Goal: Communication & Community: Answer question/provide support

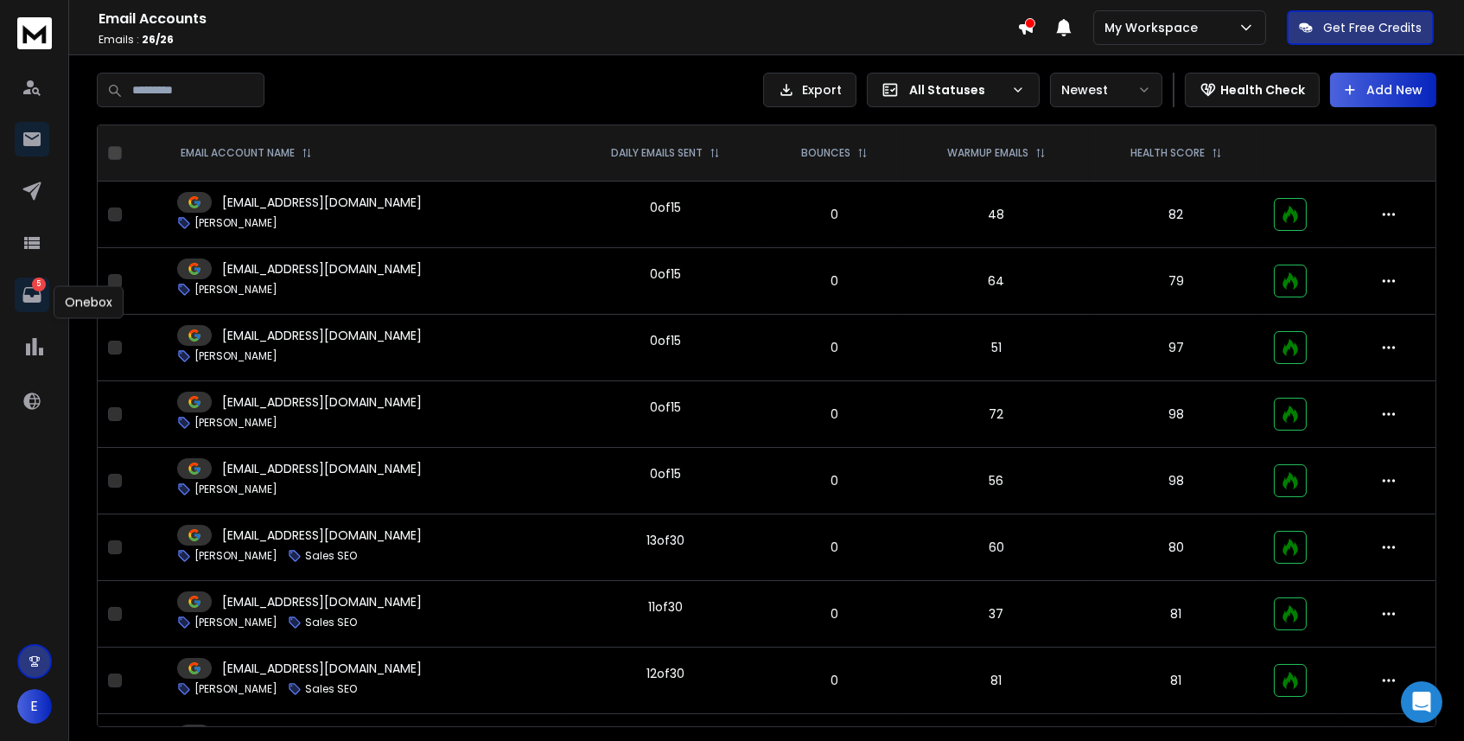
click at [48, 291] on link "5" at bounding box center [32, 294] width 35 height 35
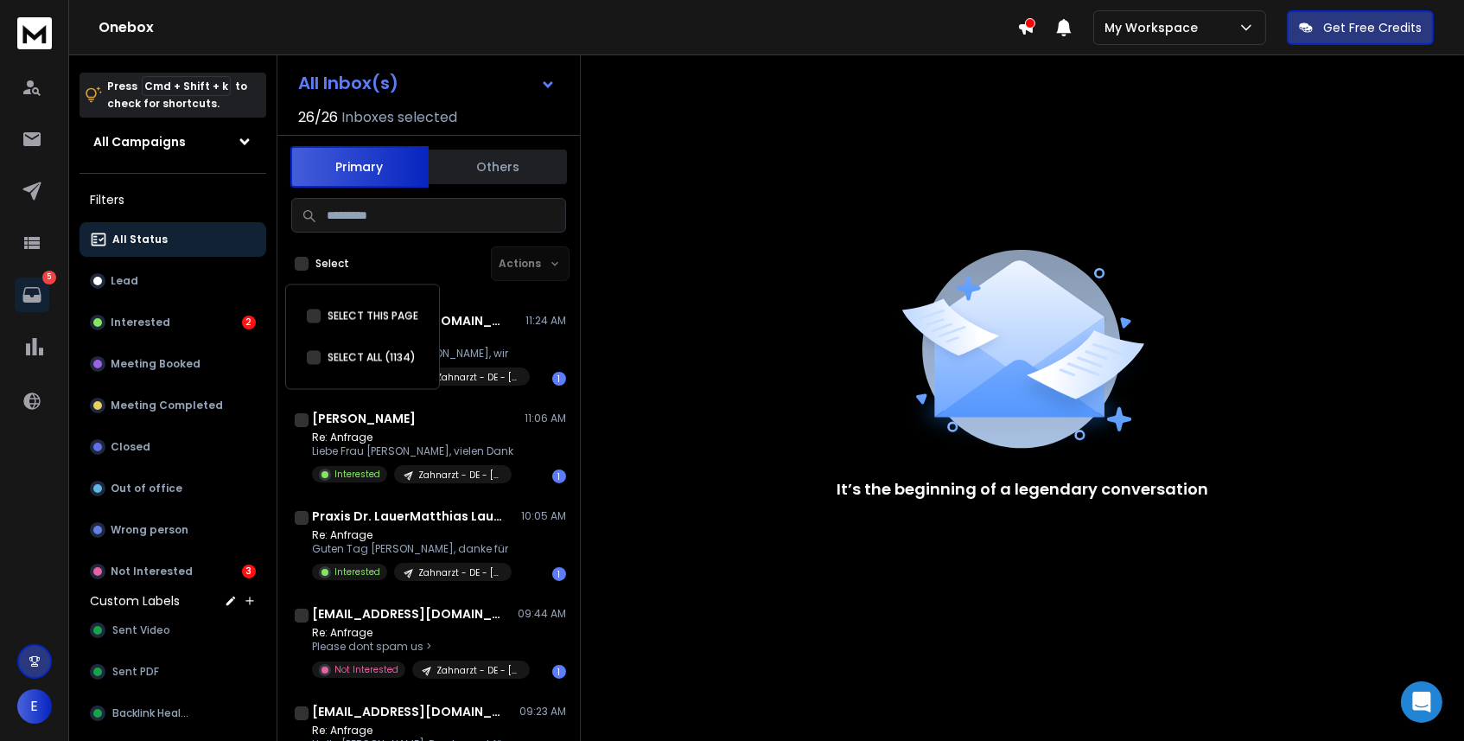
click at [376, 299] on div "SELECT THIS PAGE" at bounding box center [363, 316] width 112 height 35
click at [503, 293] on div "Select Actions [EMAIL_ADDRESS][DOMAIN_NAME] 11:24 AM AW: Anfrage Sehr geehrte F…" at bounding box center [428, 518] width 303 height 655
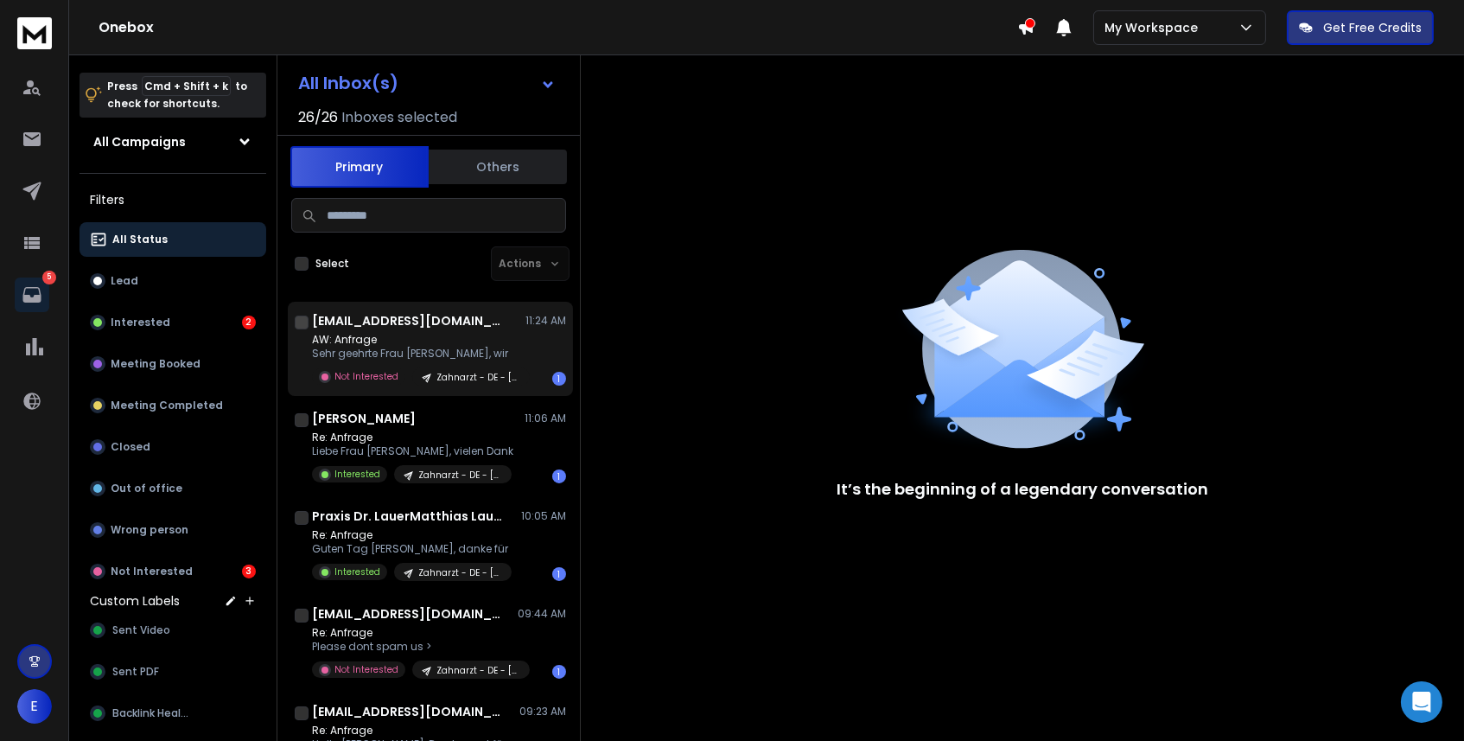
click at [500, 315] on h1 "[EMAIL_ADDRESS][DOMAIN_NAME]" at bounding box center [407, 320] width 190 height 17
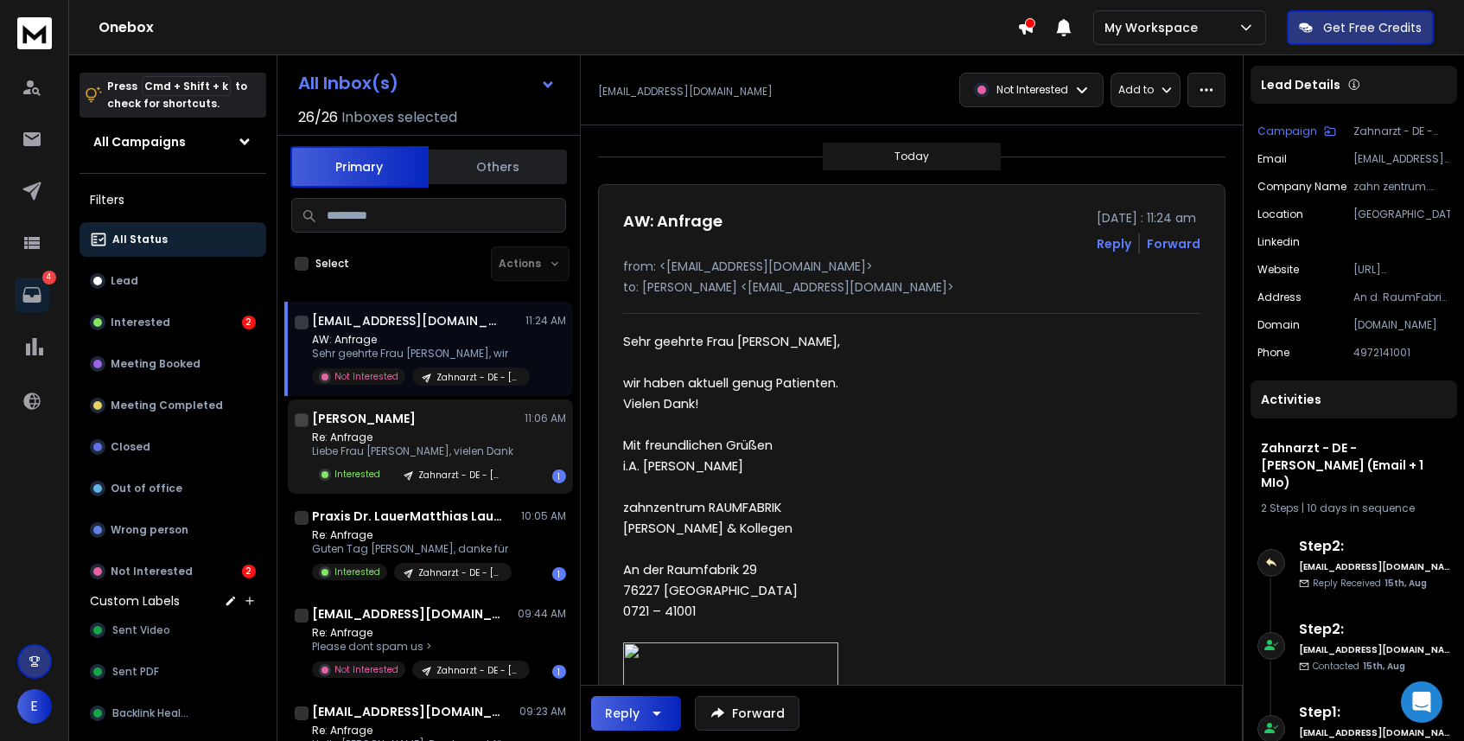
click at [500, 405] on div "[PERSON_NAME] 11:06 AM Re: Anfrage Liebe Frau [PERSON_NAME], vielen Dank Intere…" at bounding box center [430, 446] width 285 height 94
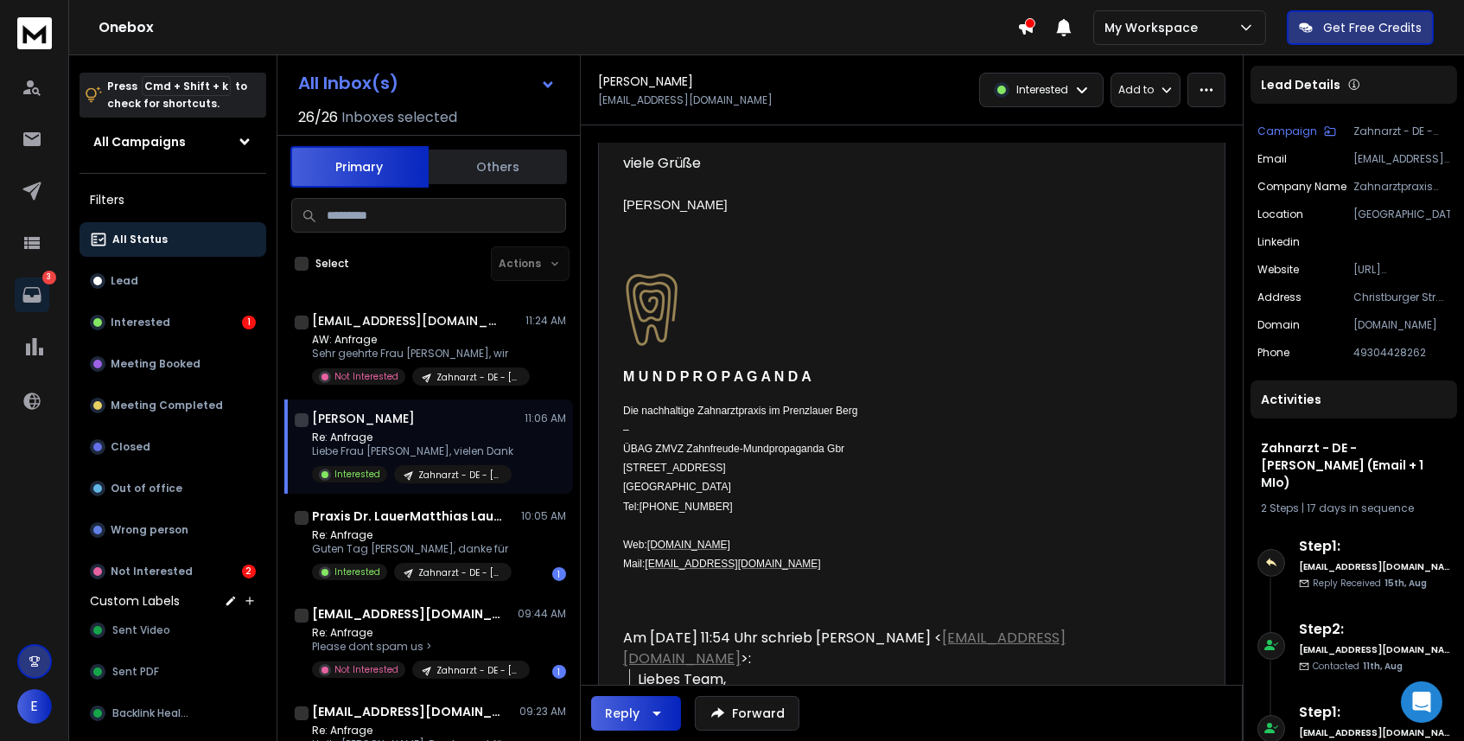
scroll to position [577, 0]
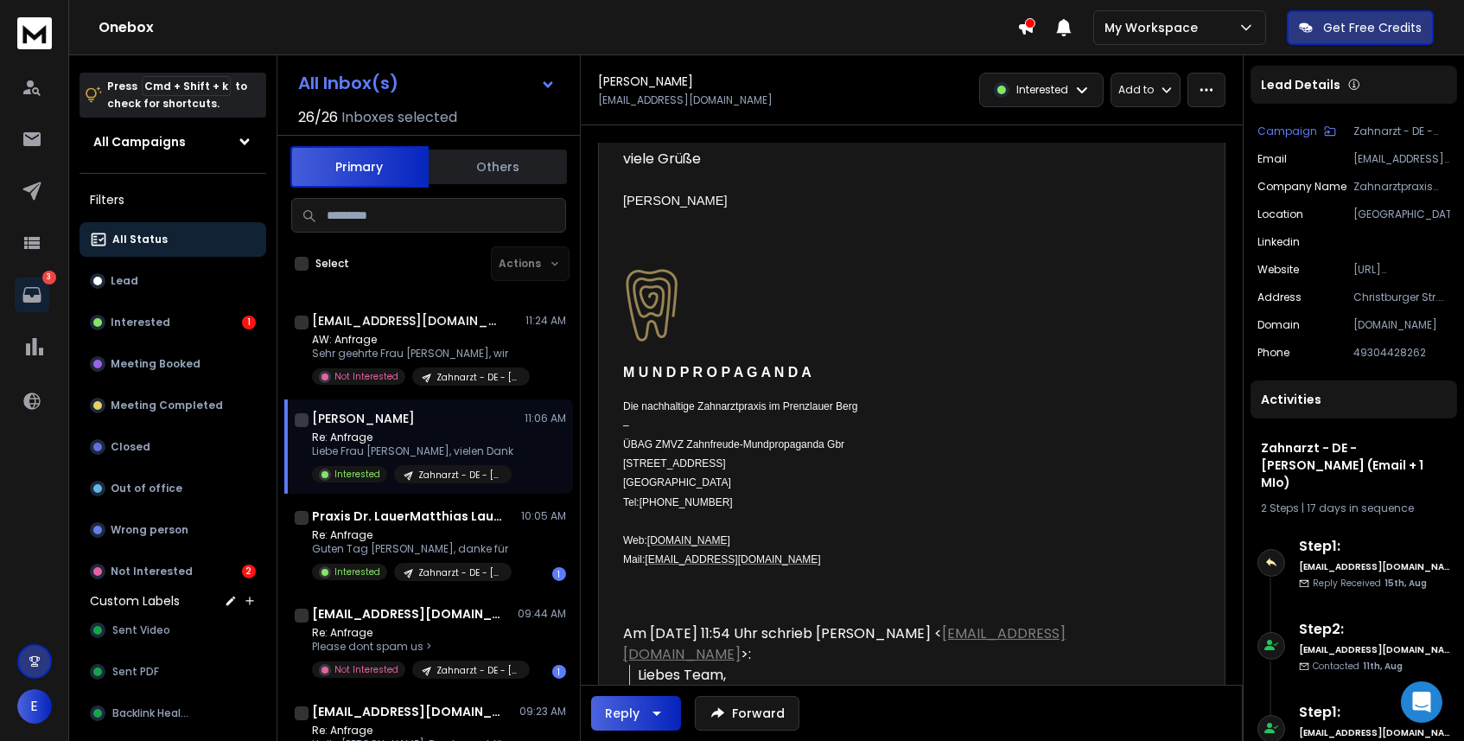
click at [728, 534] on span "[DOMAIN_NAME]" at bounding box center [688, 540] width 83 height 12
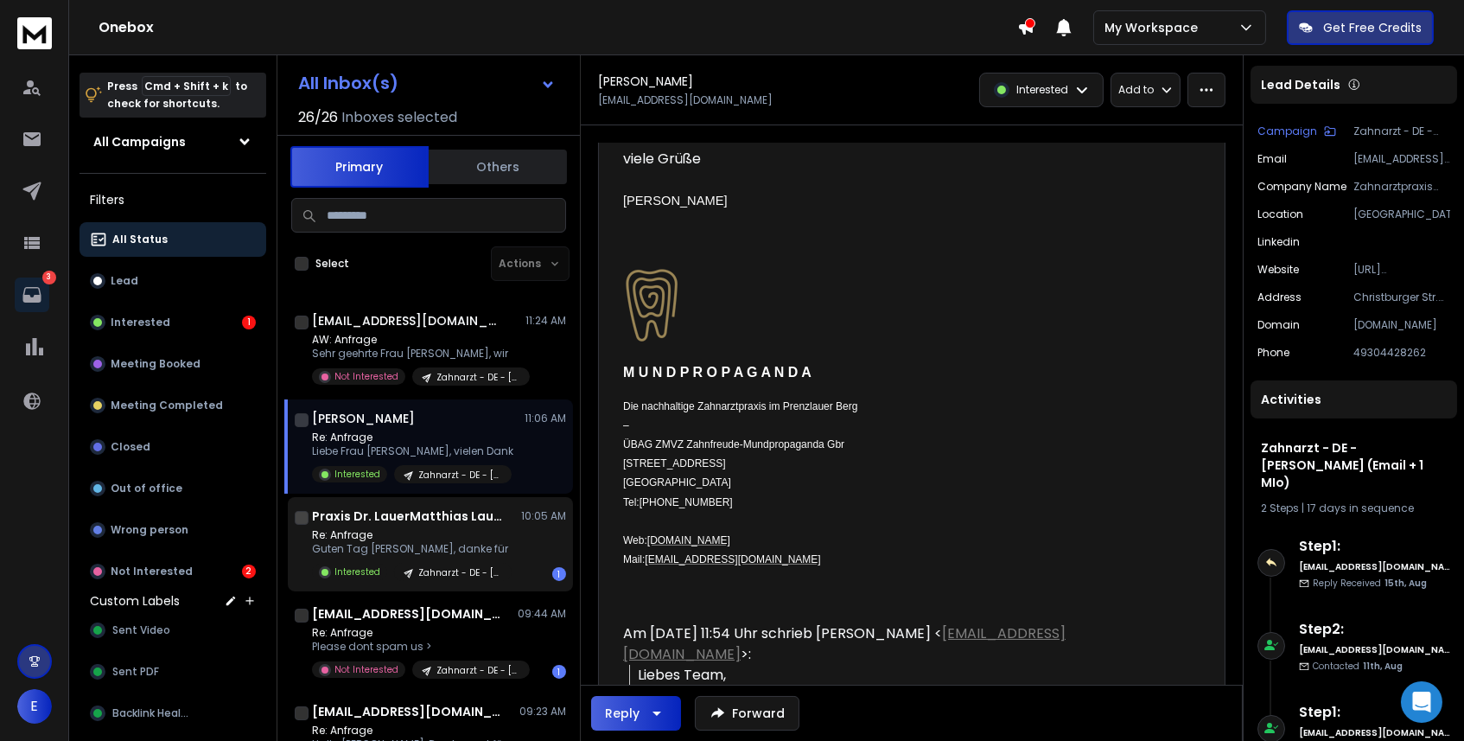
click at [411, 542] on p "Guten Tag [PERSON_NAME], danke für" at bounding box center [412, 549] width 200 height 14
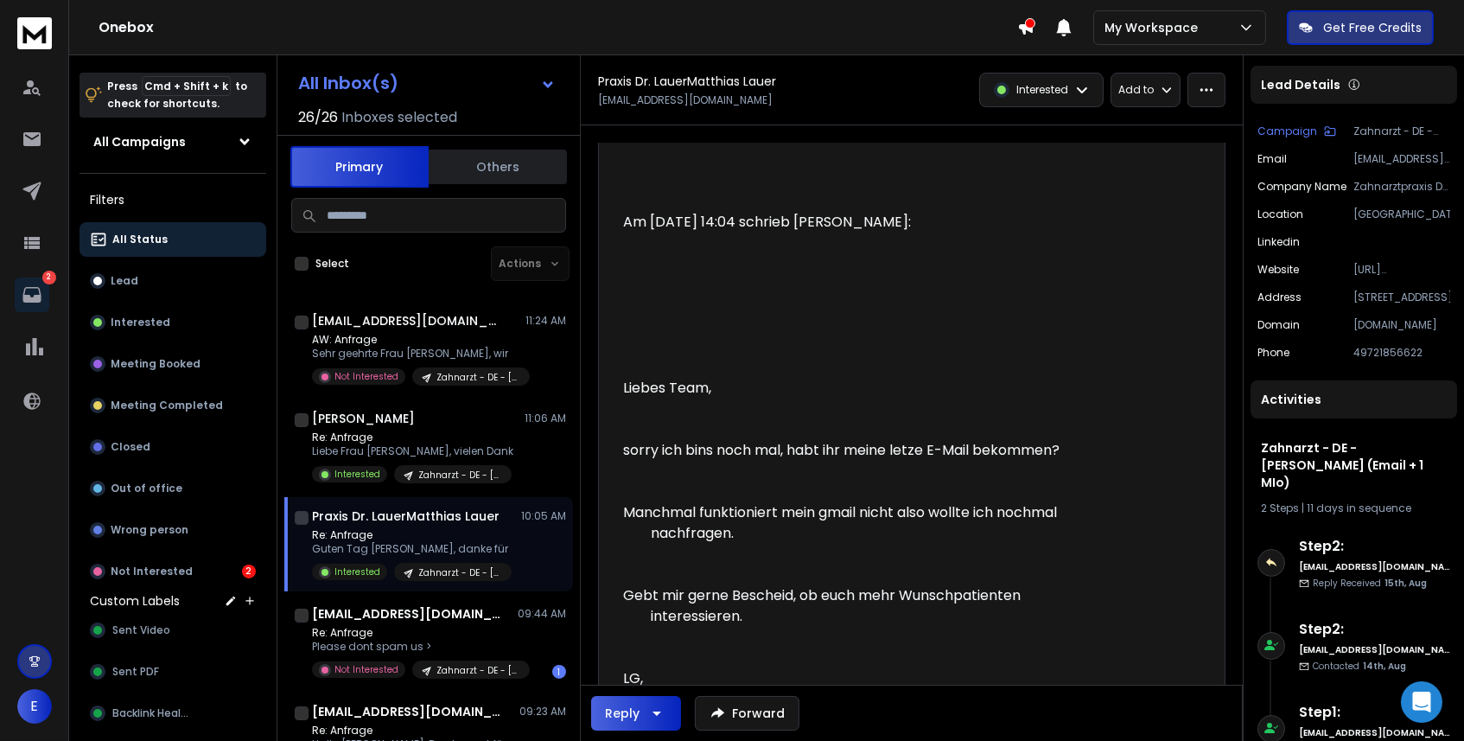
scroll to position [565, 0]
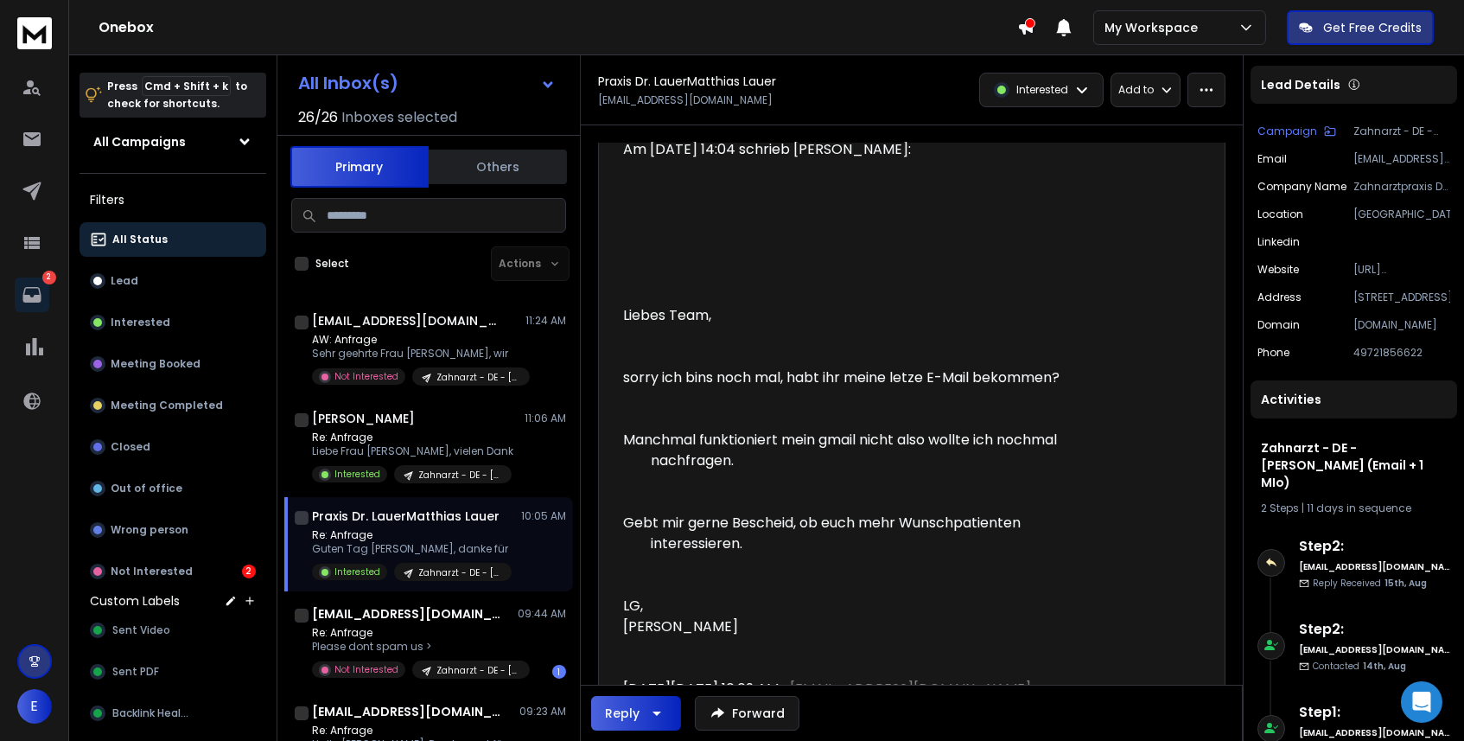
click at [1424, 270] on p "[URL][DOMAIN_NAME]" at bounding box center [1402, 270] width 97 height 14
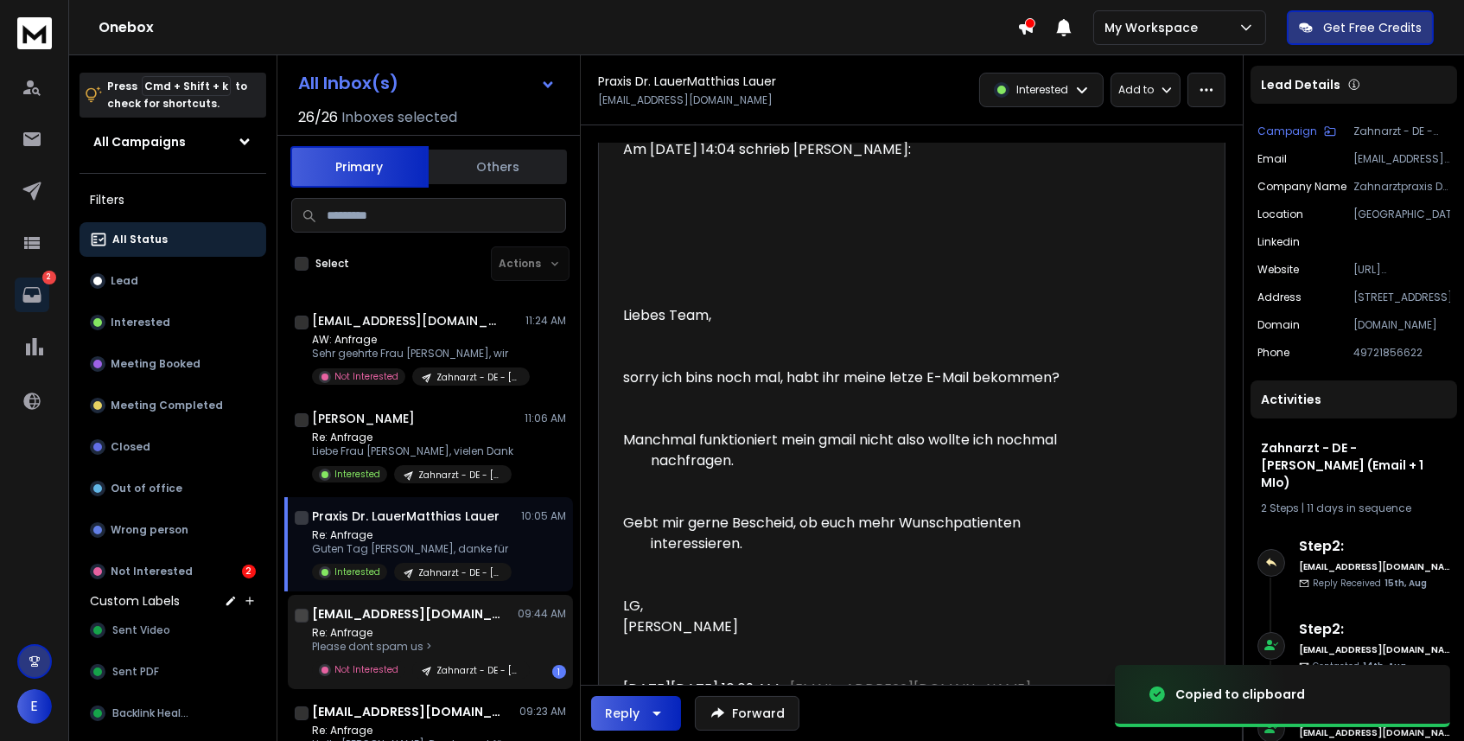
click at [469, 619] on div "[EMAIL_ADDRESS][DOMAIN_NAME] 09:44 AM Re: Anfrage Please dont spam us > Not Int…" at bounding box center [439, 641] width 254 height 73
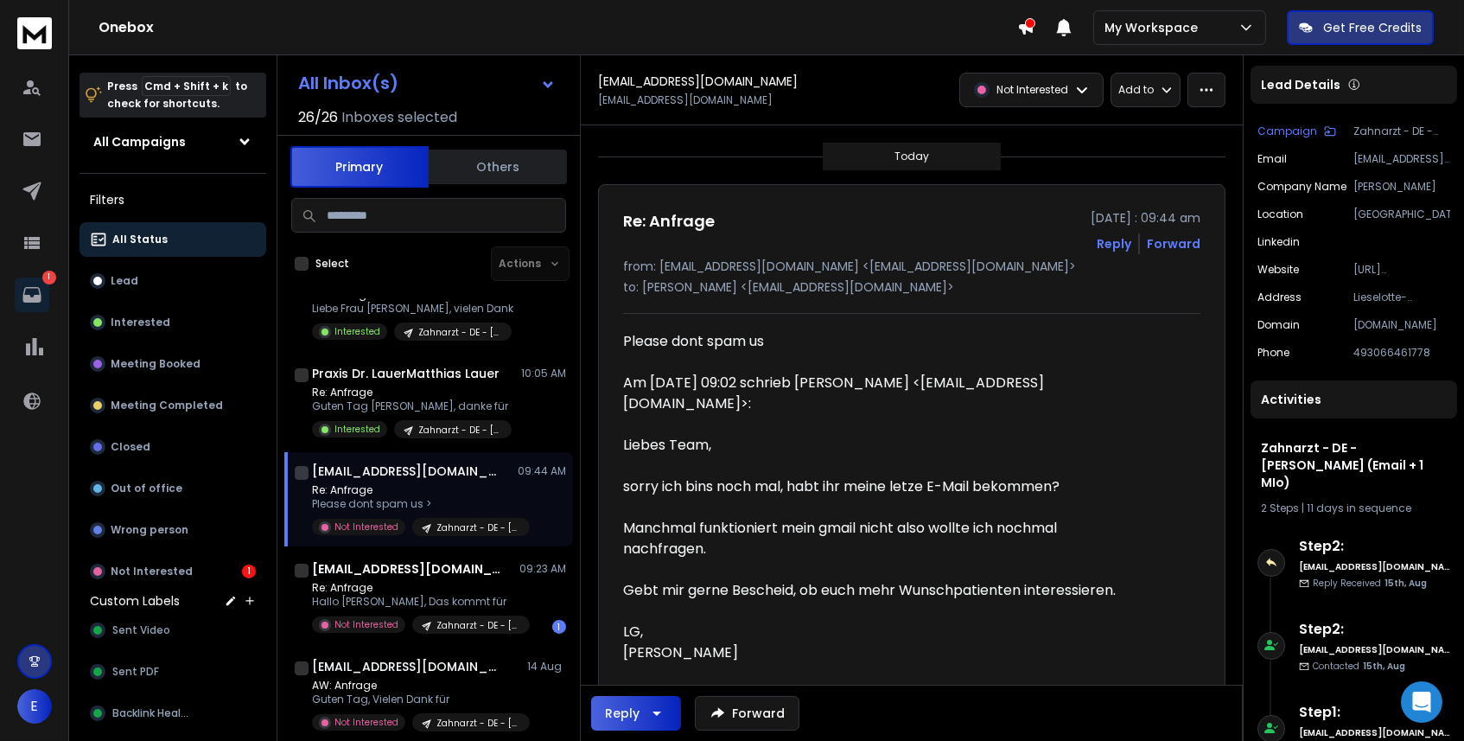
scroll to position [156, 0]
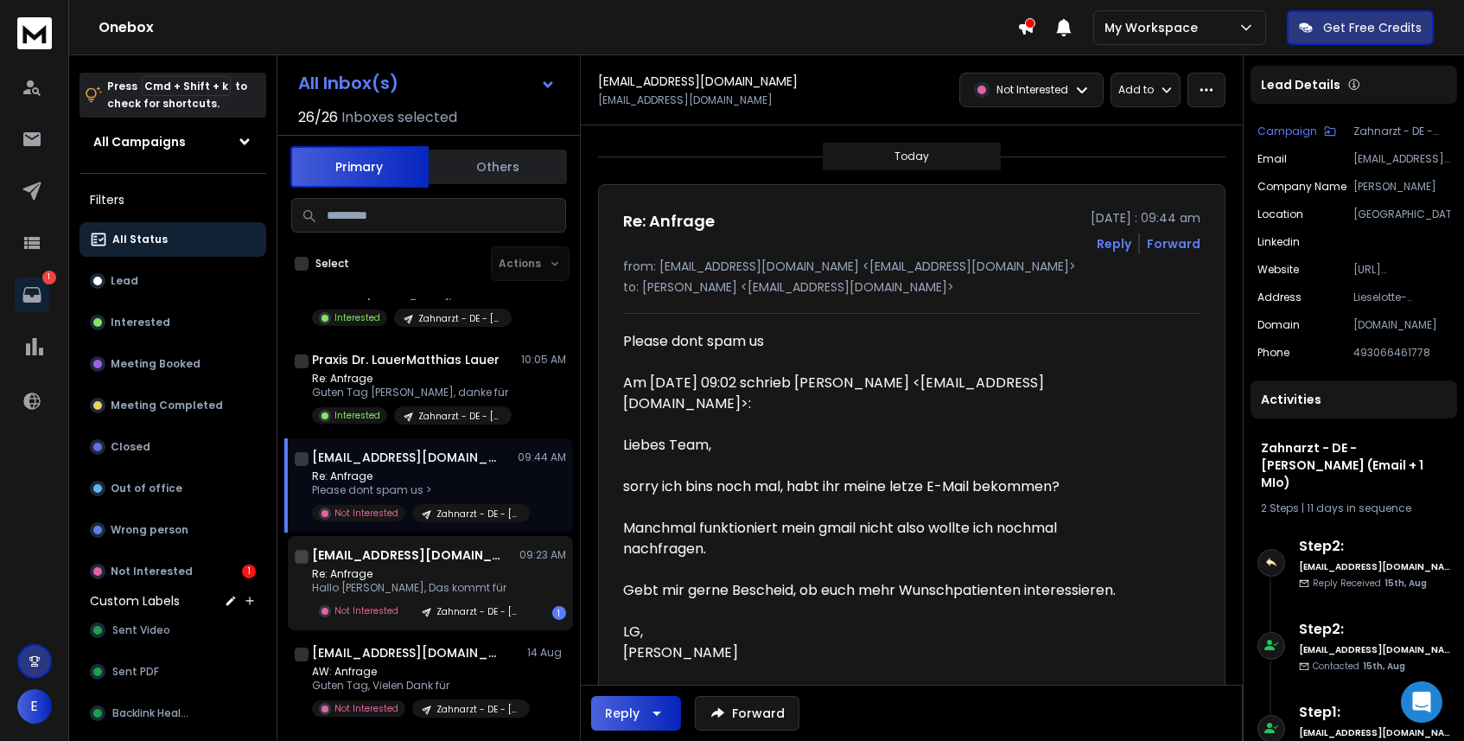
click at [480, 581] on p "Hallo [PERSON_NAME], Das kommt für" at bounding box center [415, 588] width 207 height 14
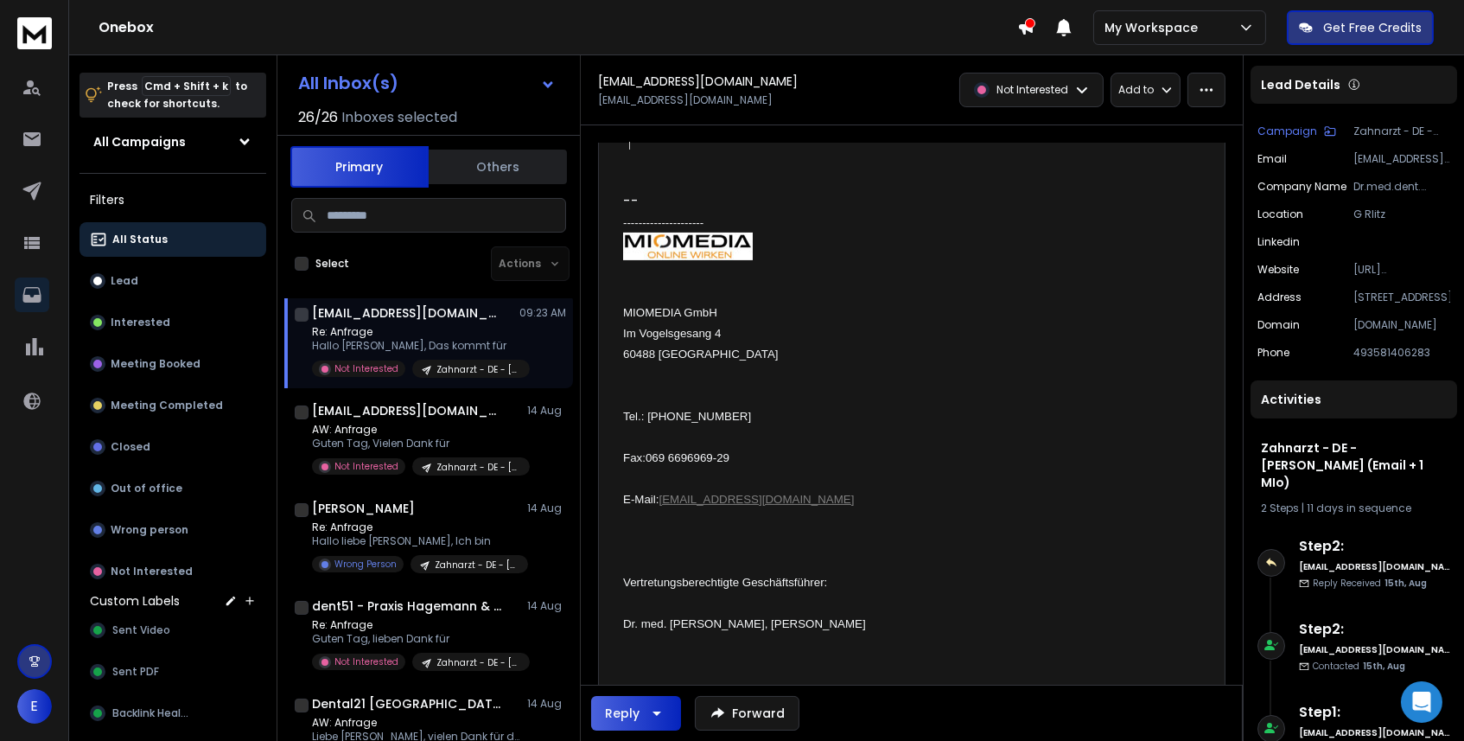
scroll to position [400, 0]
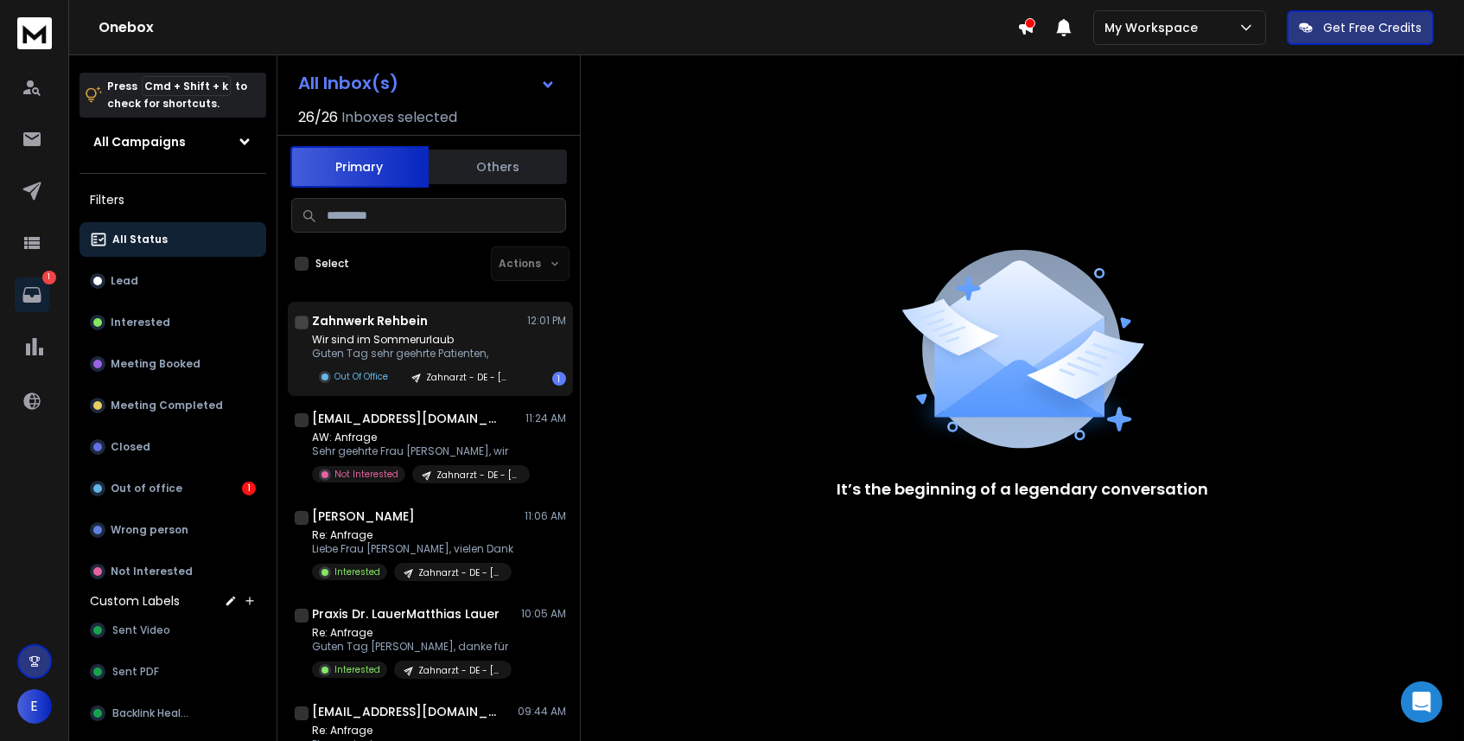
click at [417, 359] on div "Wir sind im Sommerurlaub Guten Tag sehr geehrte Patienten, Out Of Office Zahnar…" at bounding box center [415, 359] width 207 height 53
